Goal: Find specific page/section: Find specific page/section

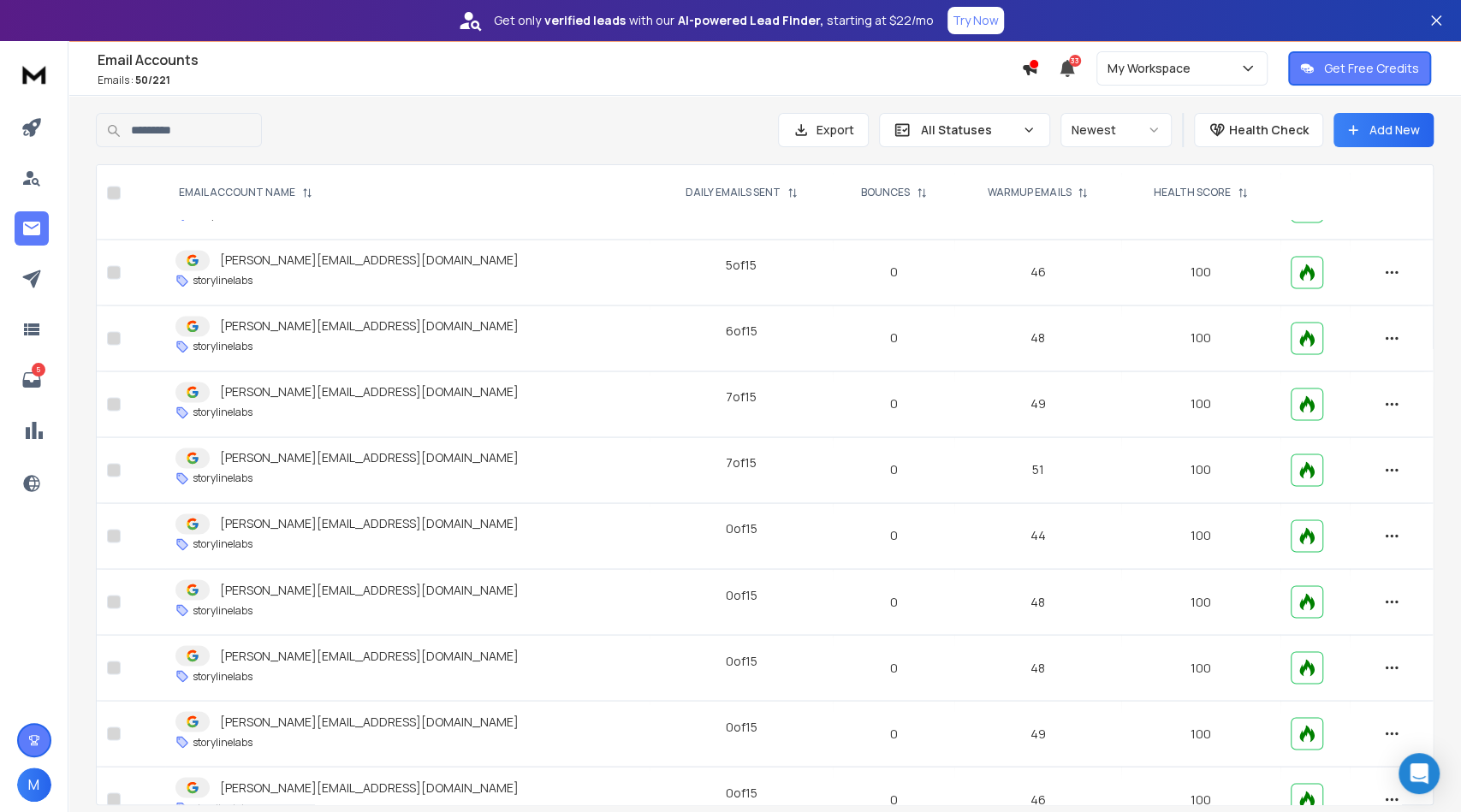
scroll to position [1780, 0]
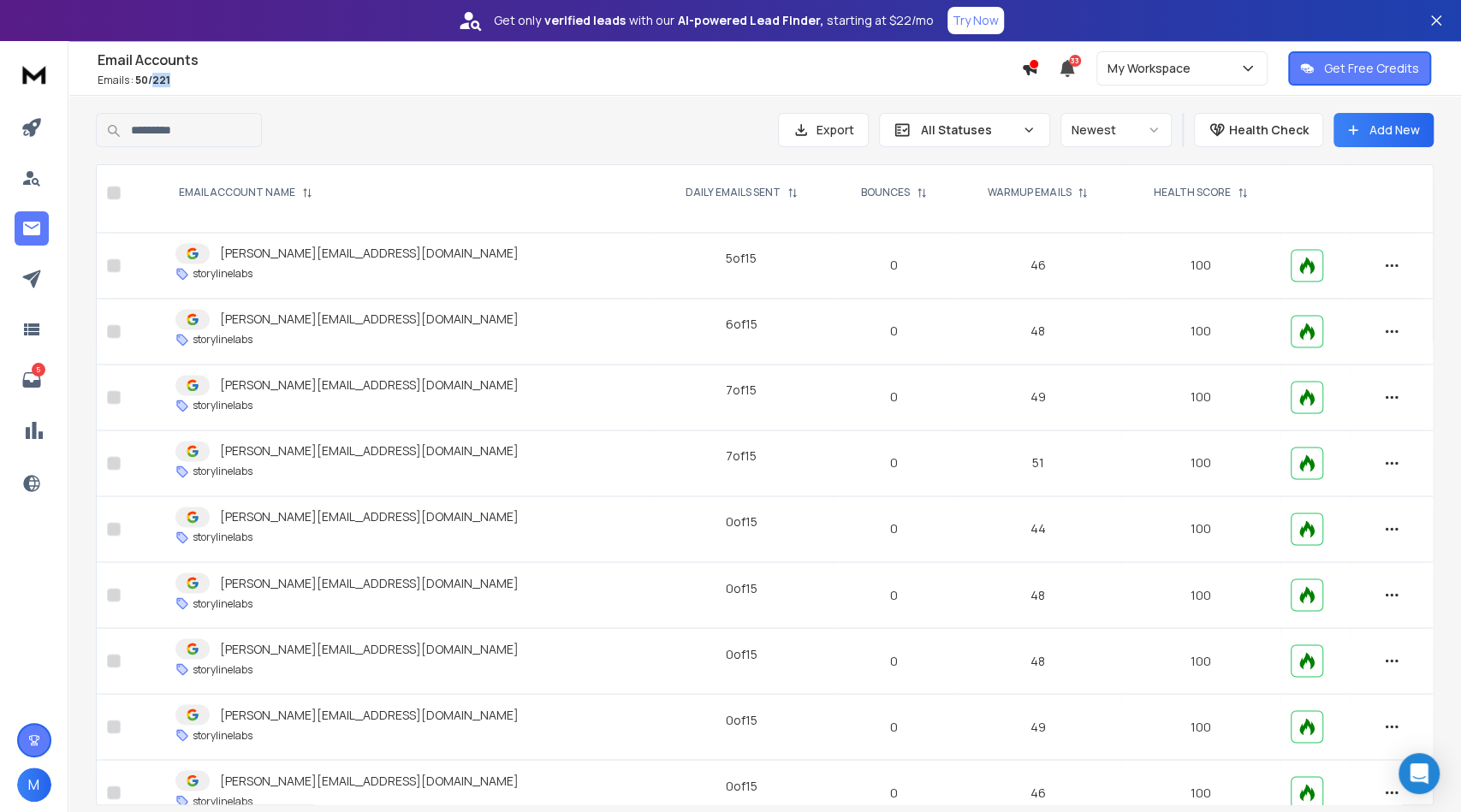
drag, startPoint x: 158, startPoint y: 84, endPoint x: 201, endPoint y: 84, distance: 43.0
click at [201, 84] on p "Emails : 50 / 221" at bounding box center [559, 81] width 924 height 14
click at [528, 117] on div at bounding box center [432, 130] width 672 height 34
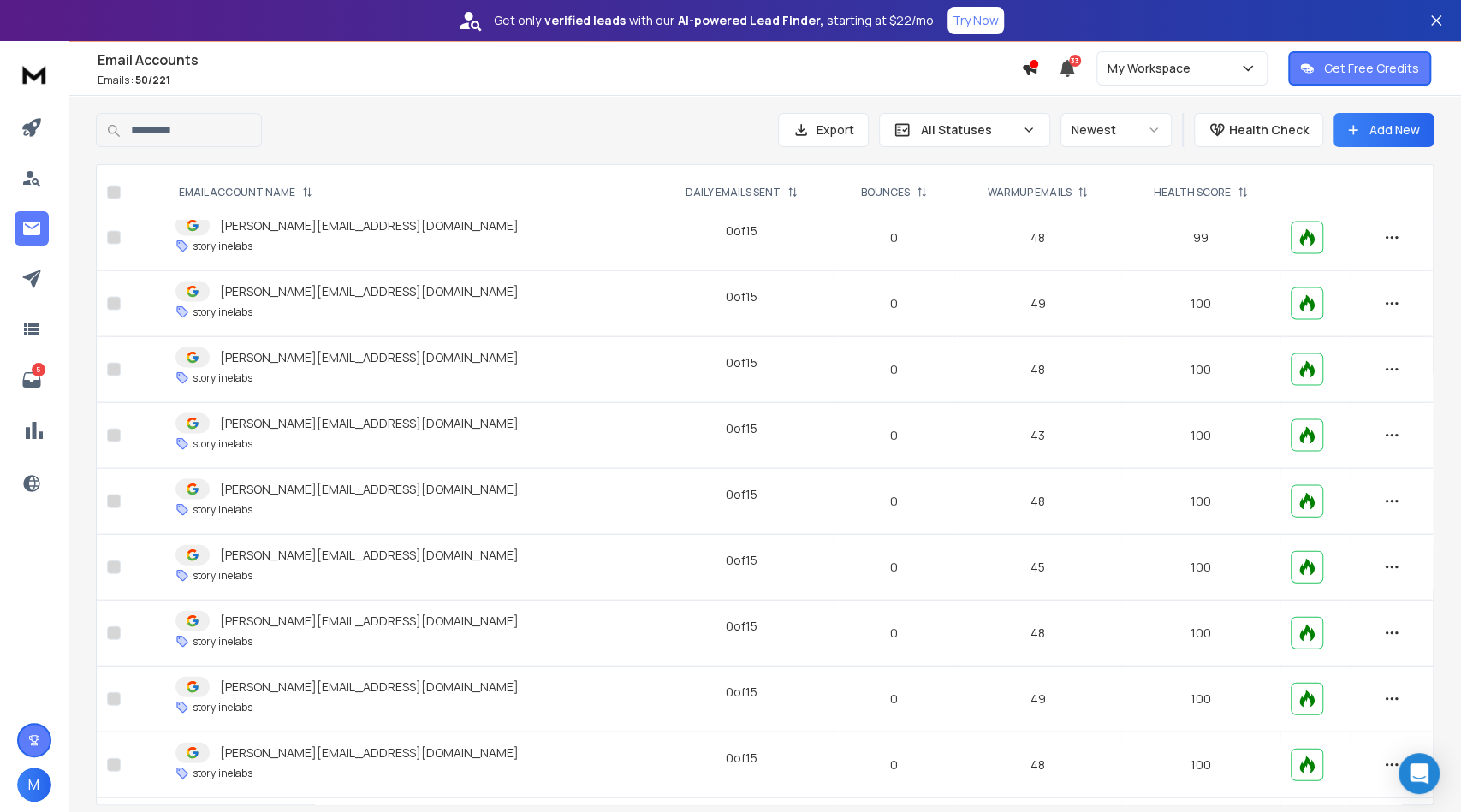
scroll to position [2551, 0]
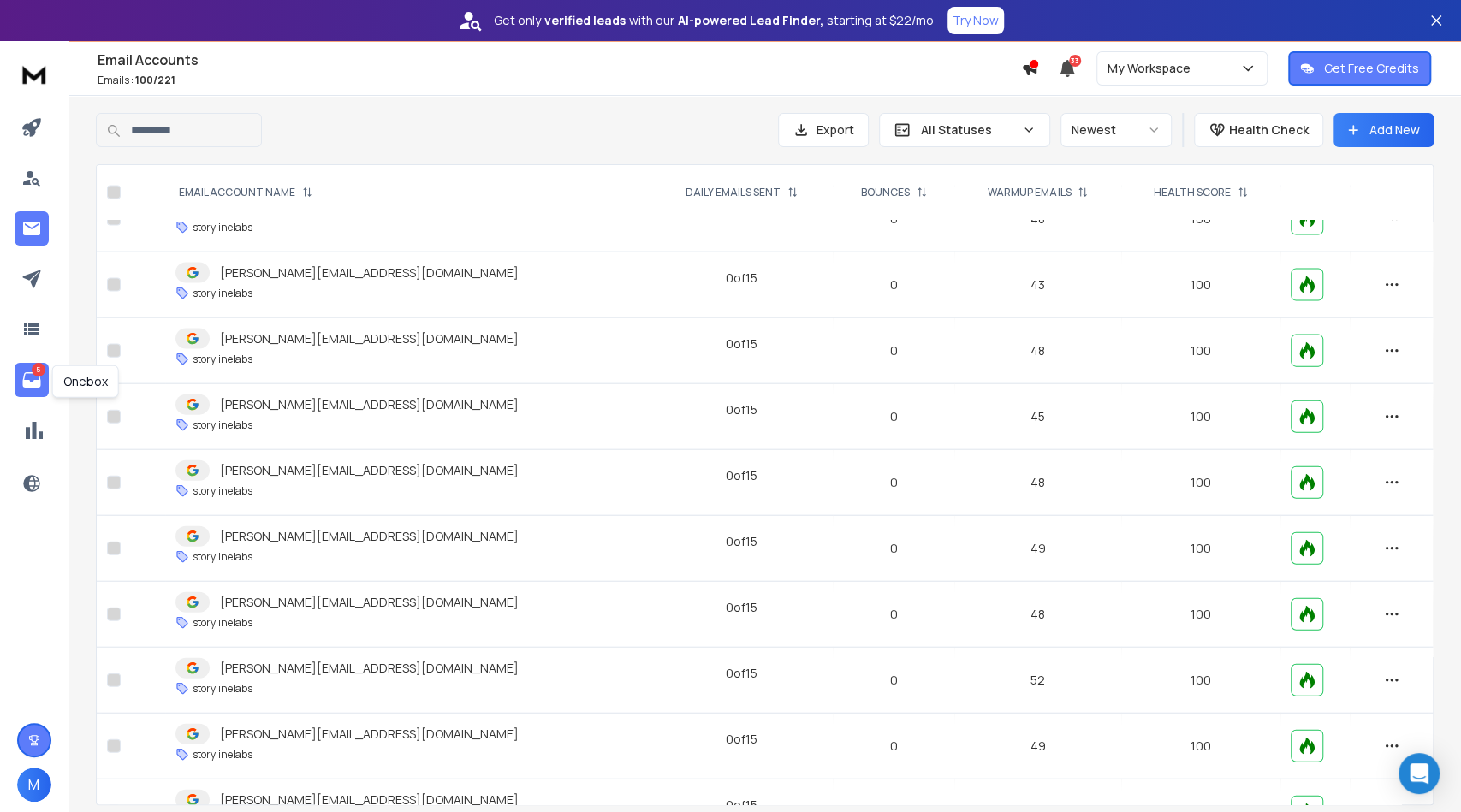
click at [31, 377] on icon at bounding box center [31, 380] width 21 height 21
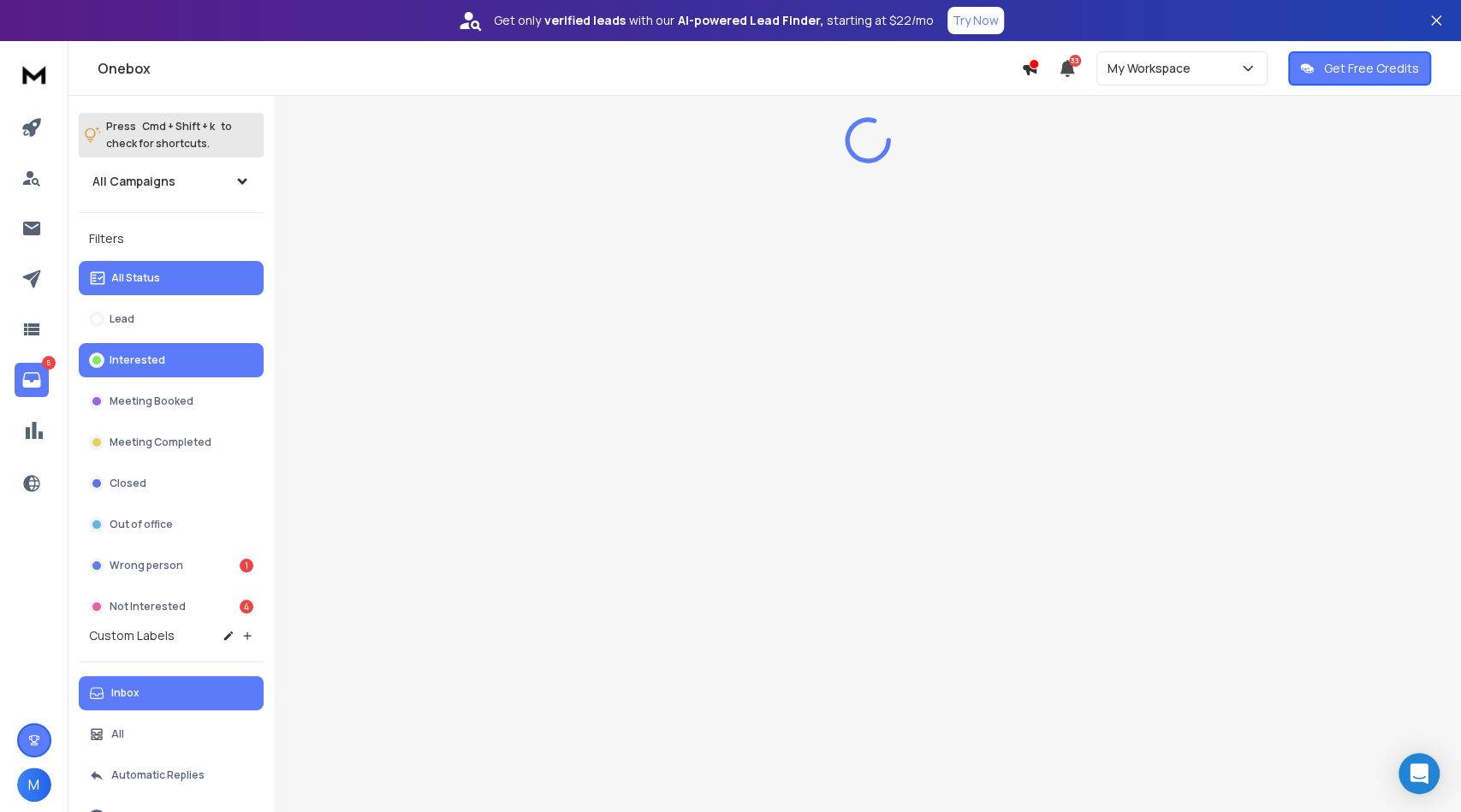
click at [169, 358] on button "Interested" at bounding box center [171, 360] width 185 height 34
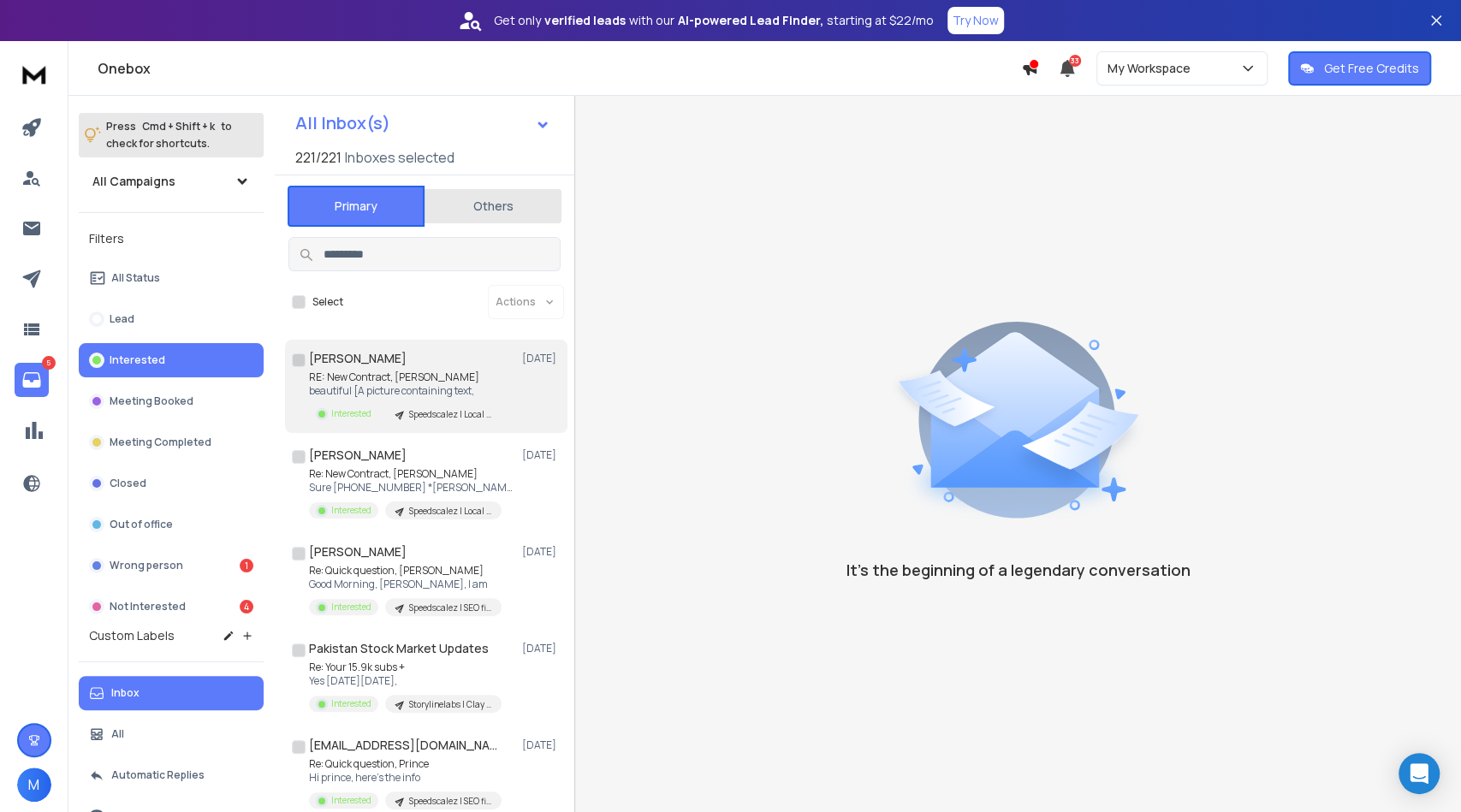
click at [395, 359] on div "[PERSON_NAME] [DATE]" at bounding box center [435, 358] width 252 height 17
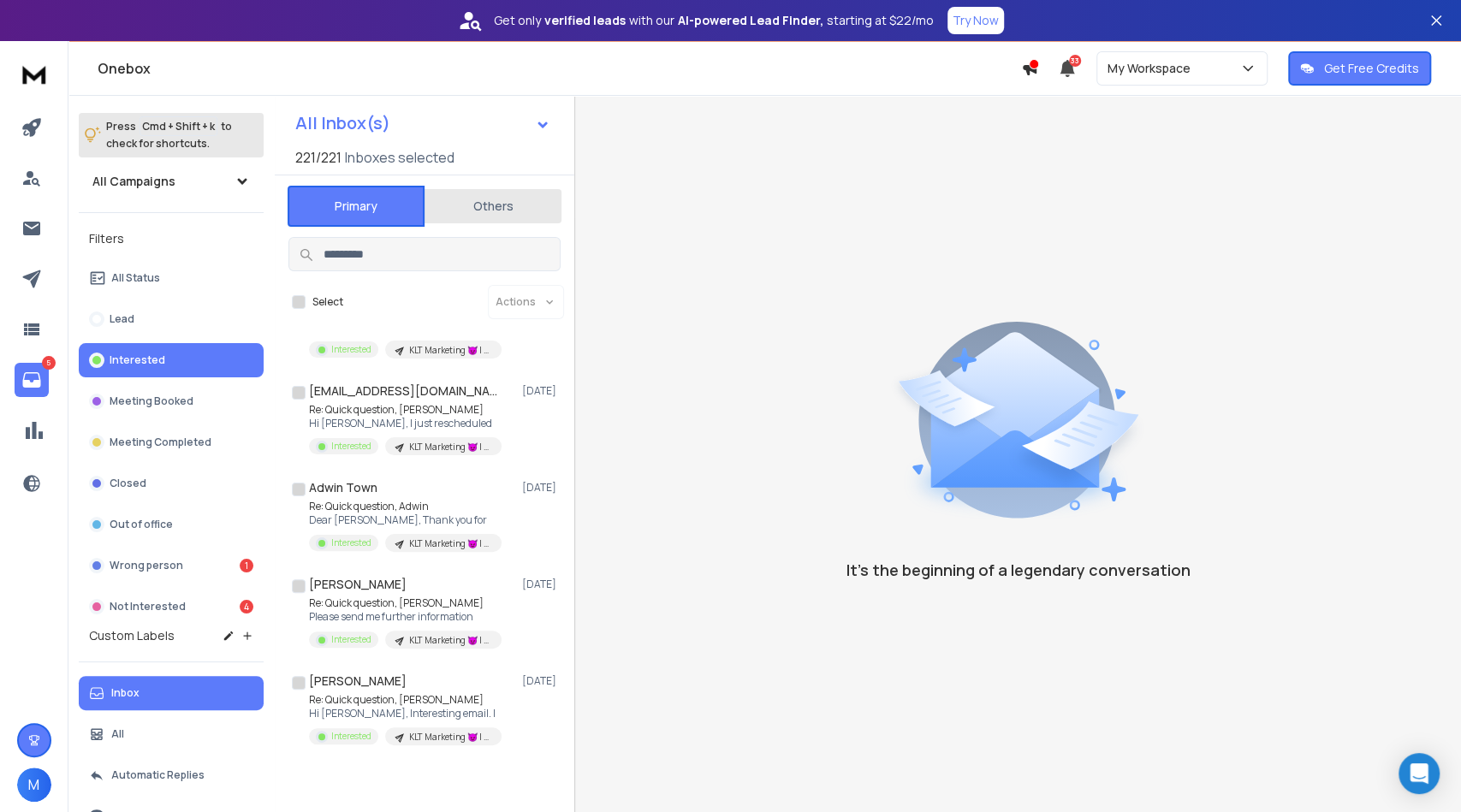
scroll to position [1610, 0]
